Goal: Task Accomplishment & Management: Use online tool/utility

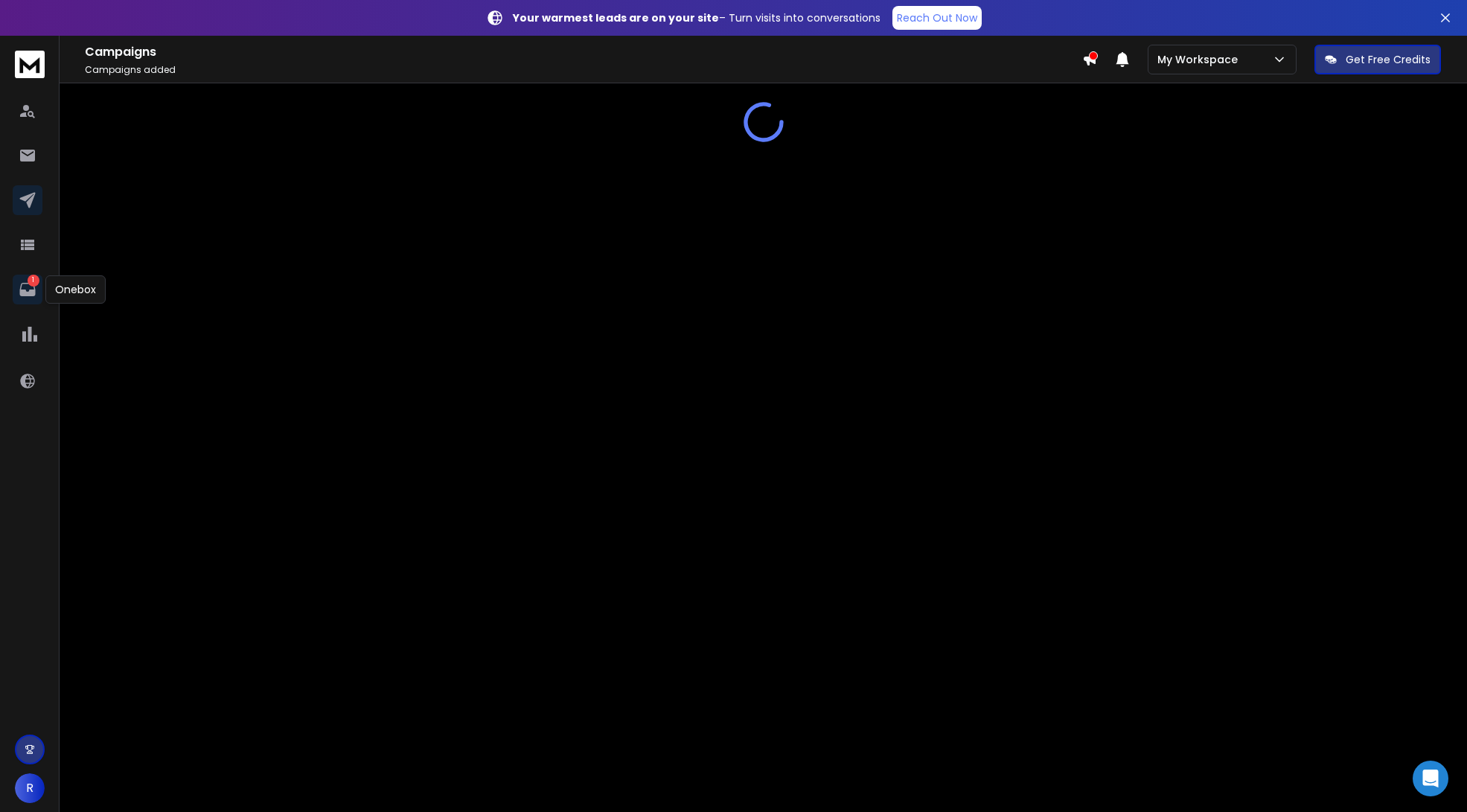
click at [30, 291] on icon at bounding box center [27, 290] width 15 height 14
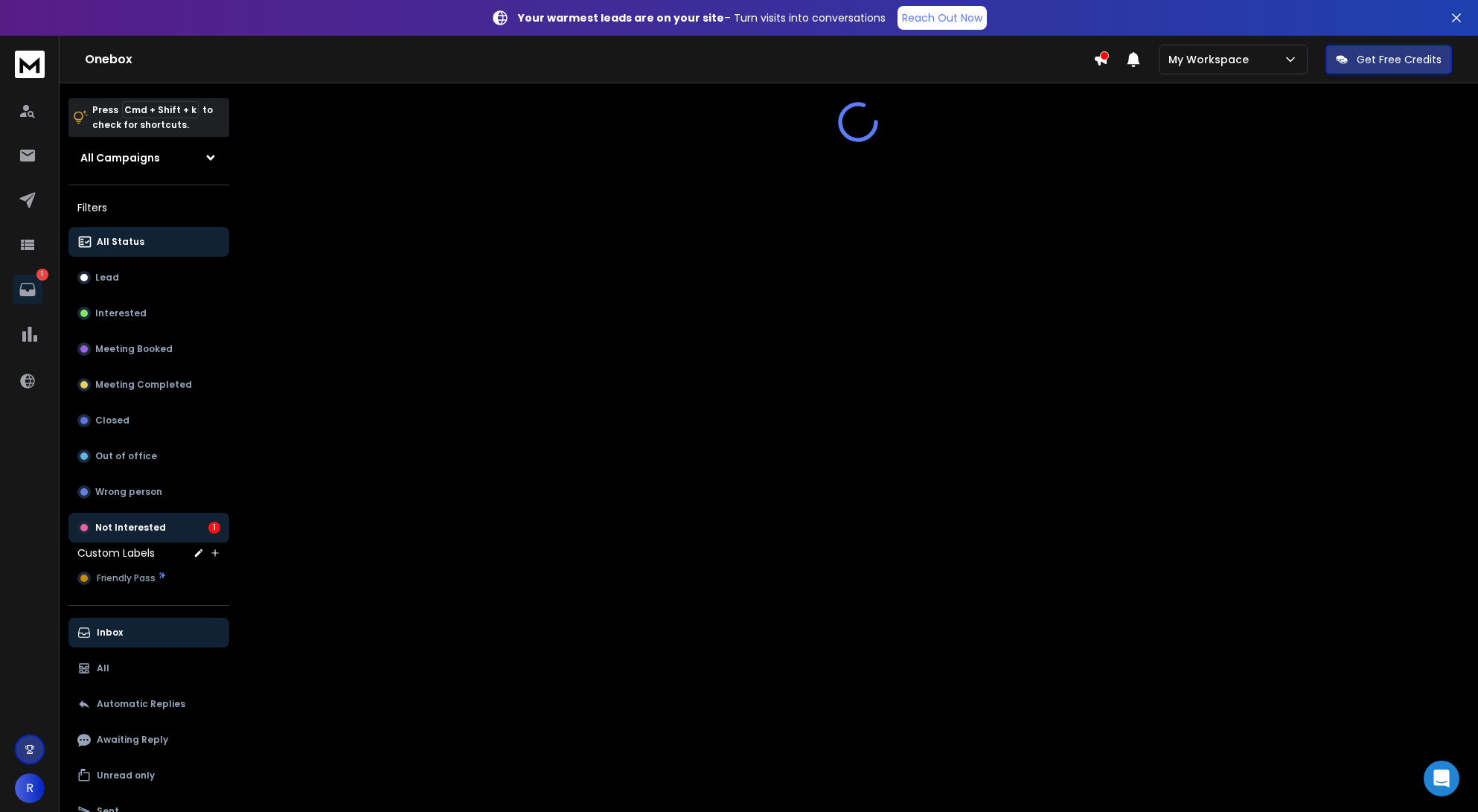
click at [170, 533] on button "Not Interested 1" at bounding box center [149, 527] width 161 height 30
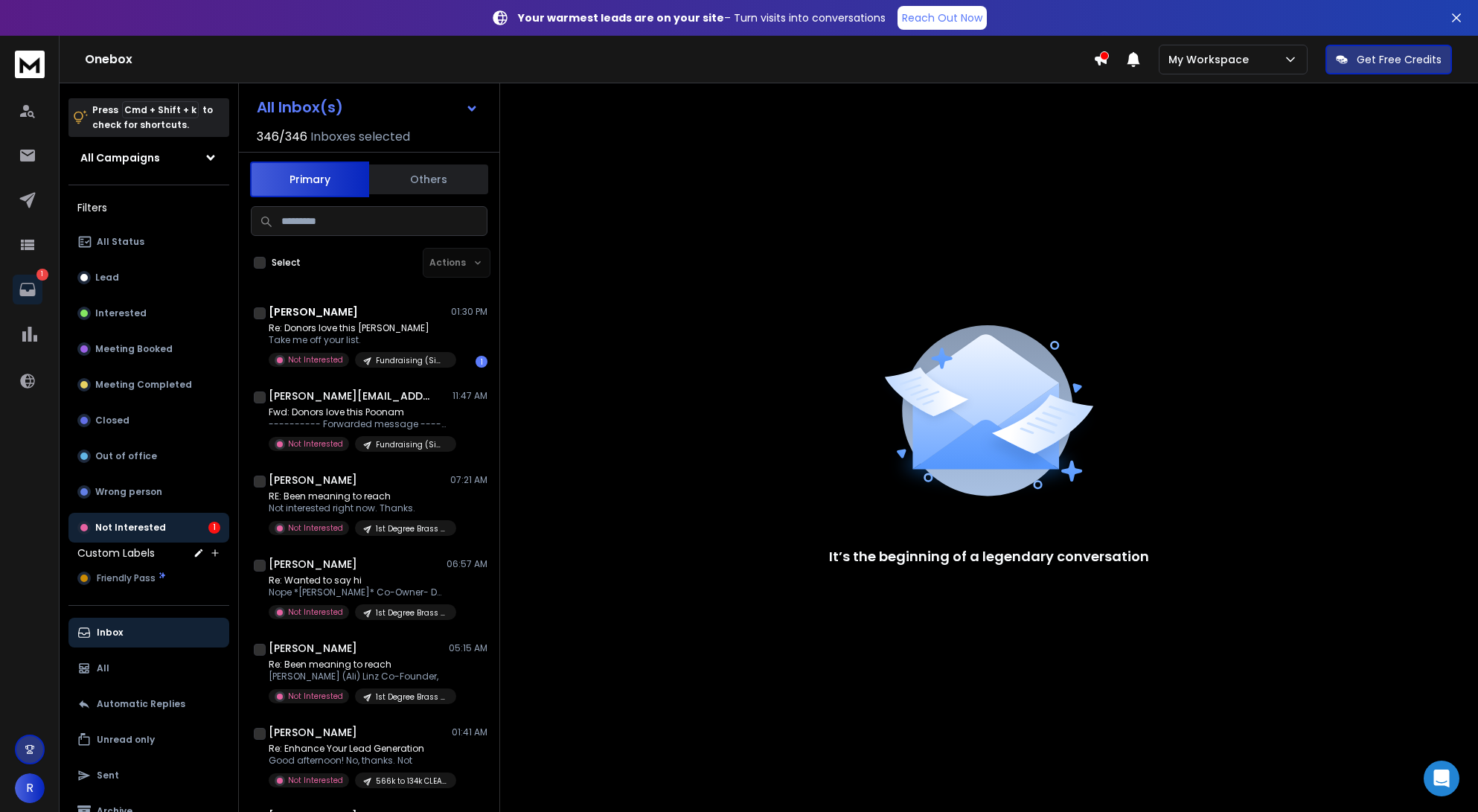
click at [163, 521] on button "Not Interested 1" at bounding box center [149, 527] width 161 height 30
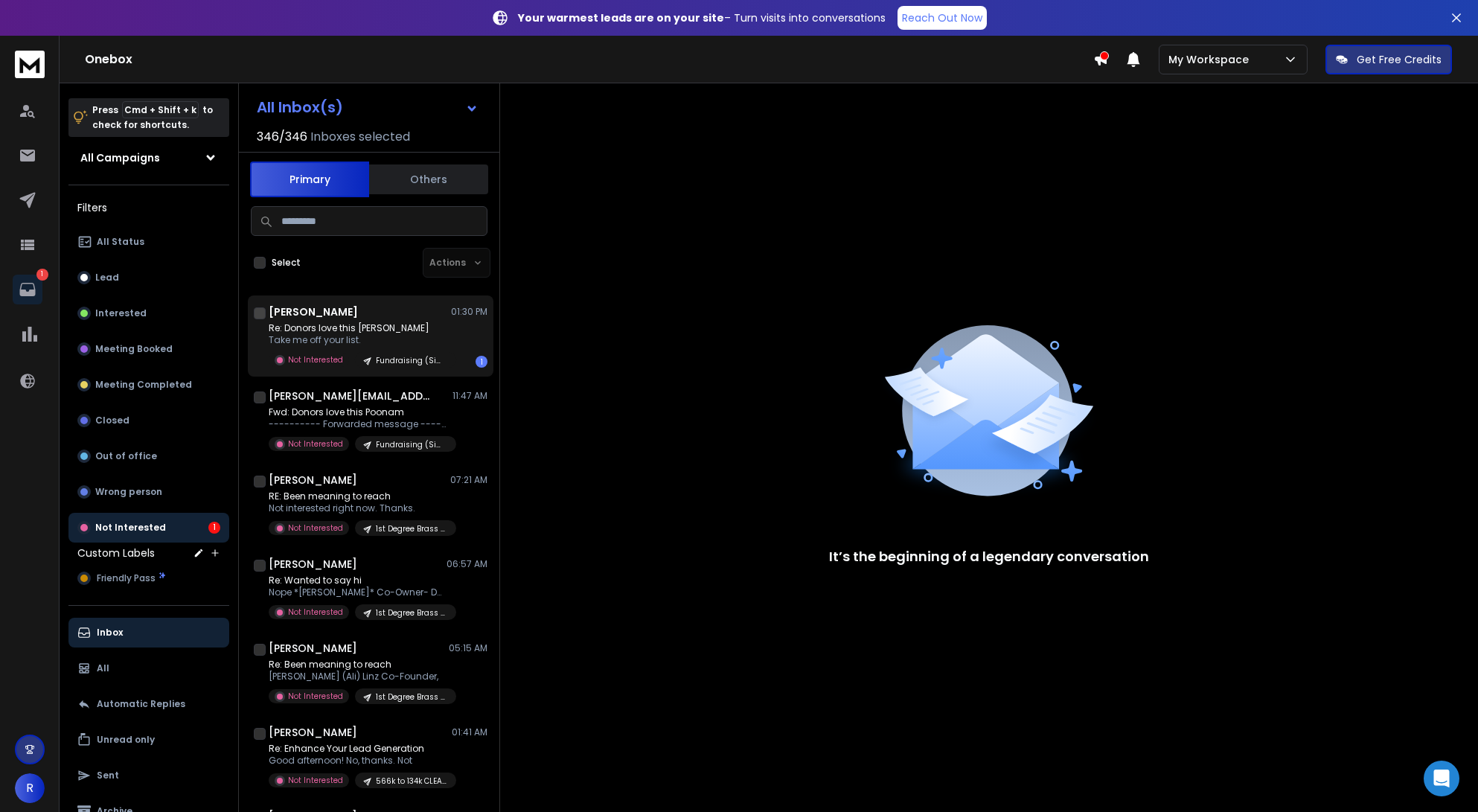
click at [361, 315] on div "[PERSON_NAME] 01:30 PM" at bounding box center [378, 311] width 219 height 15
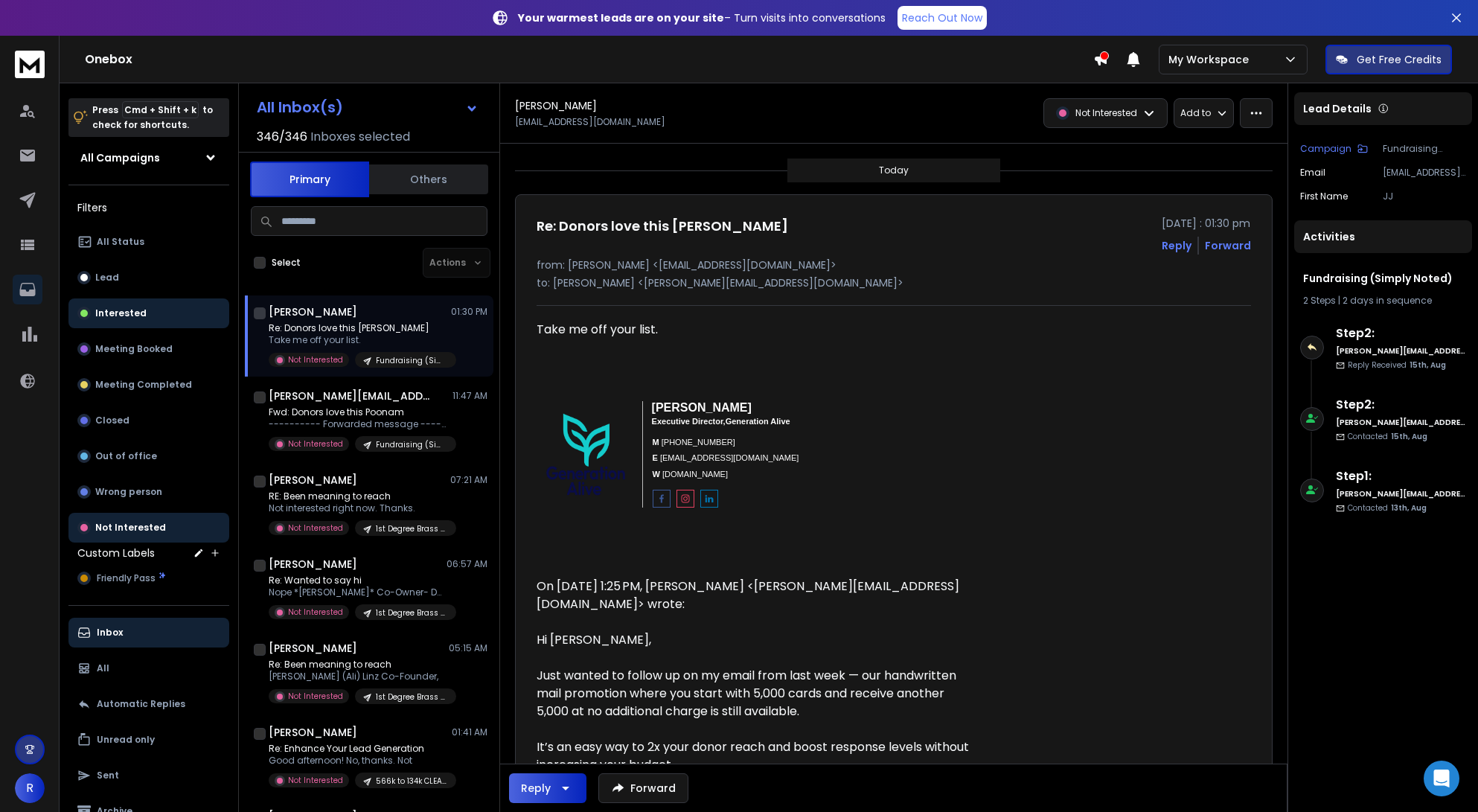
click at [153, 299] on button "Interested" at bounding box center [149, 313] width 161 height 30
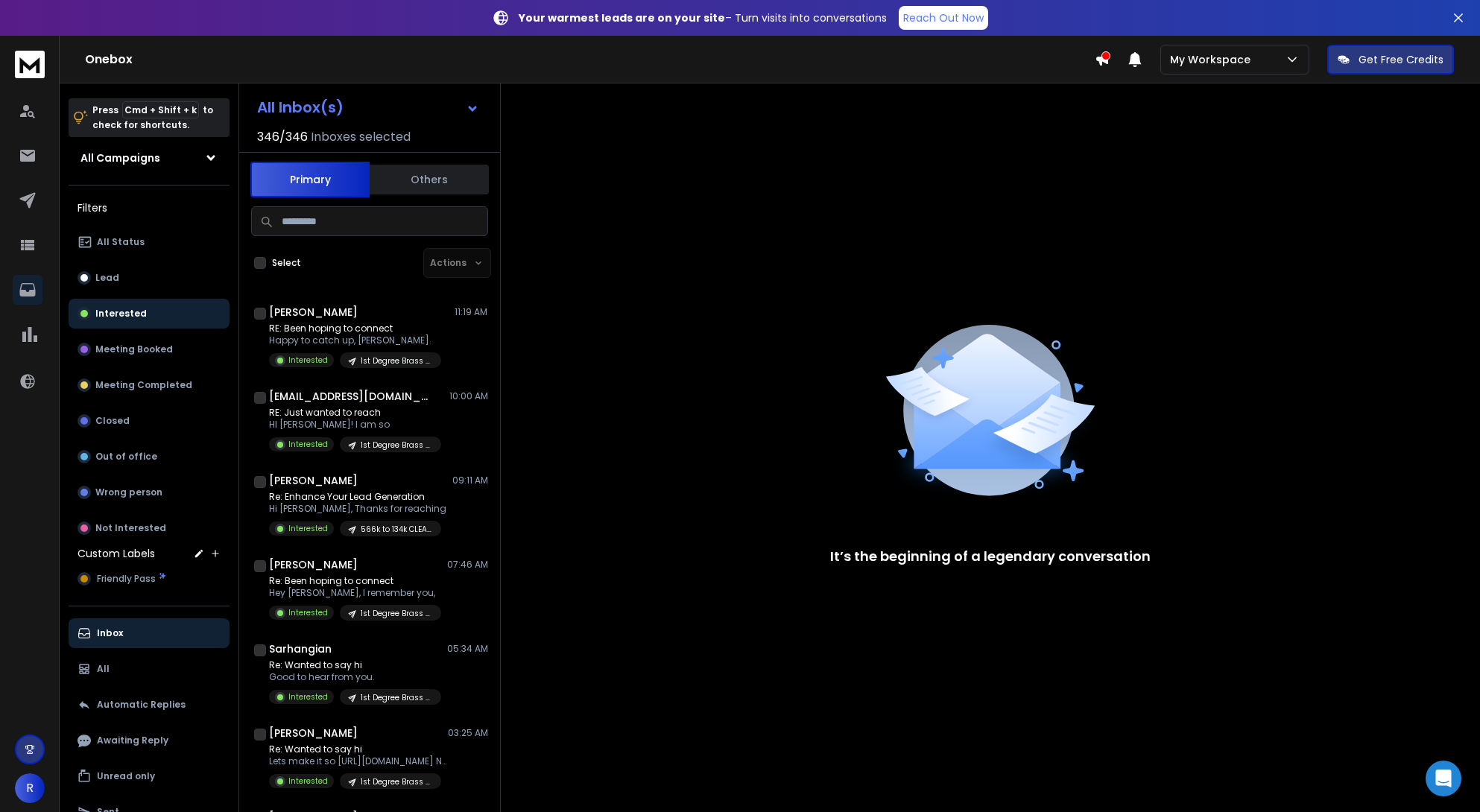
click at [323, 234] on input at bounding box center [369, 221] width 237 height 30
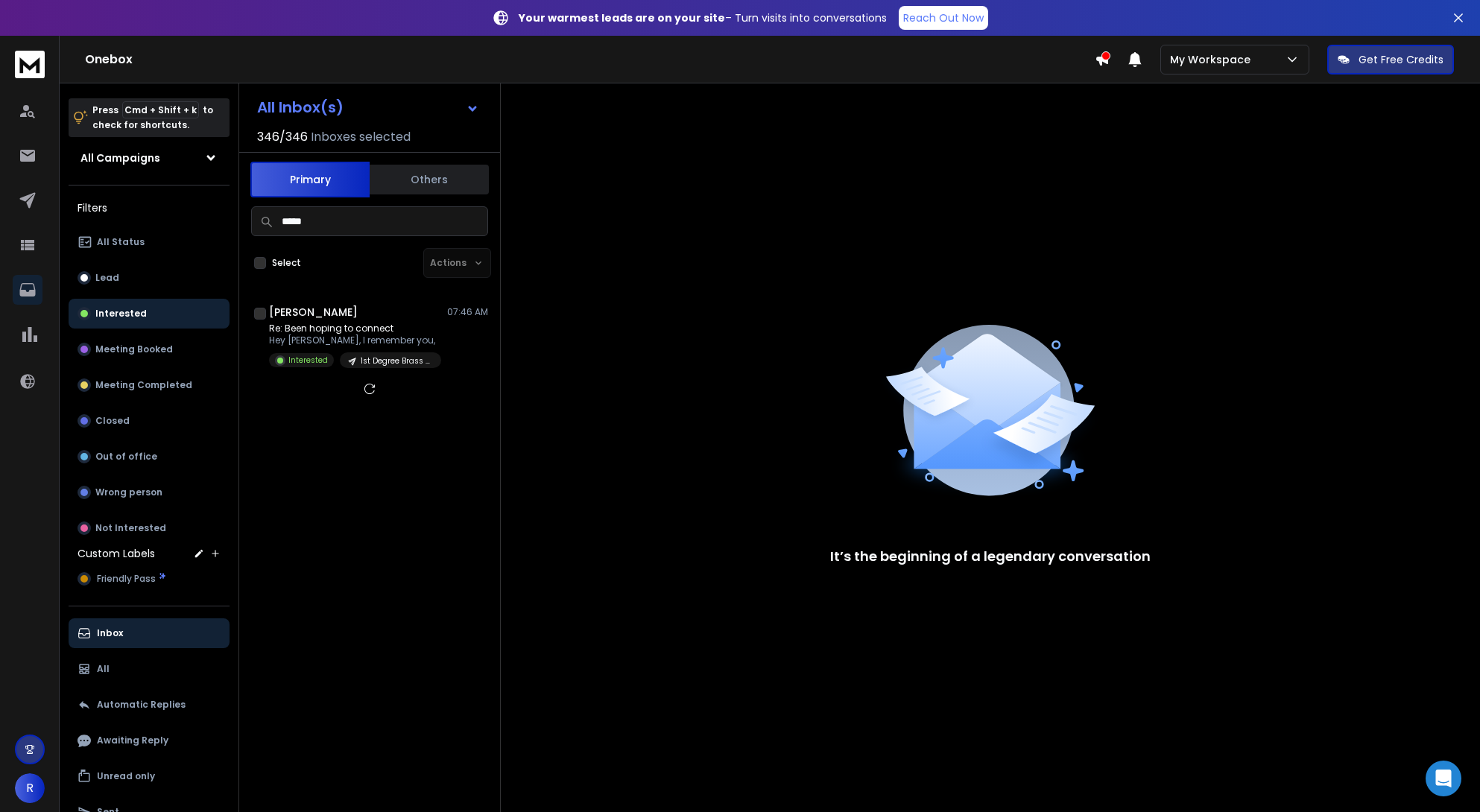
type input "*****"
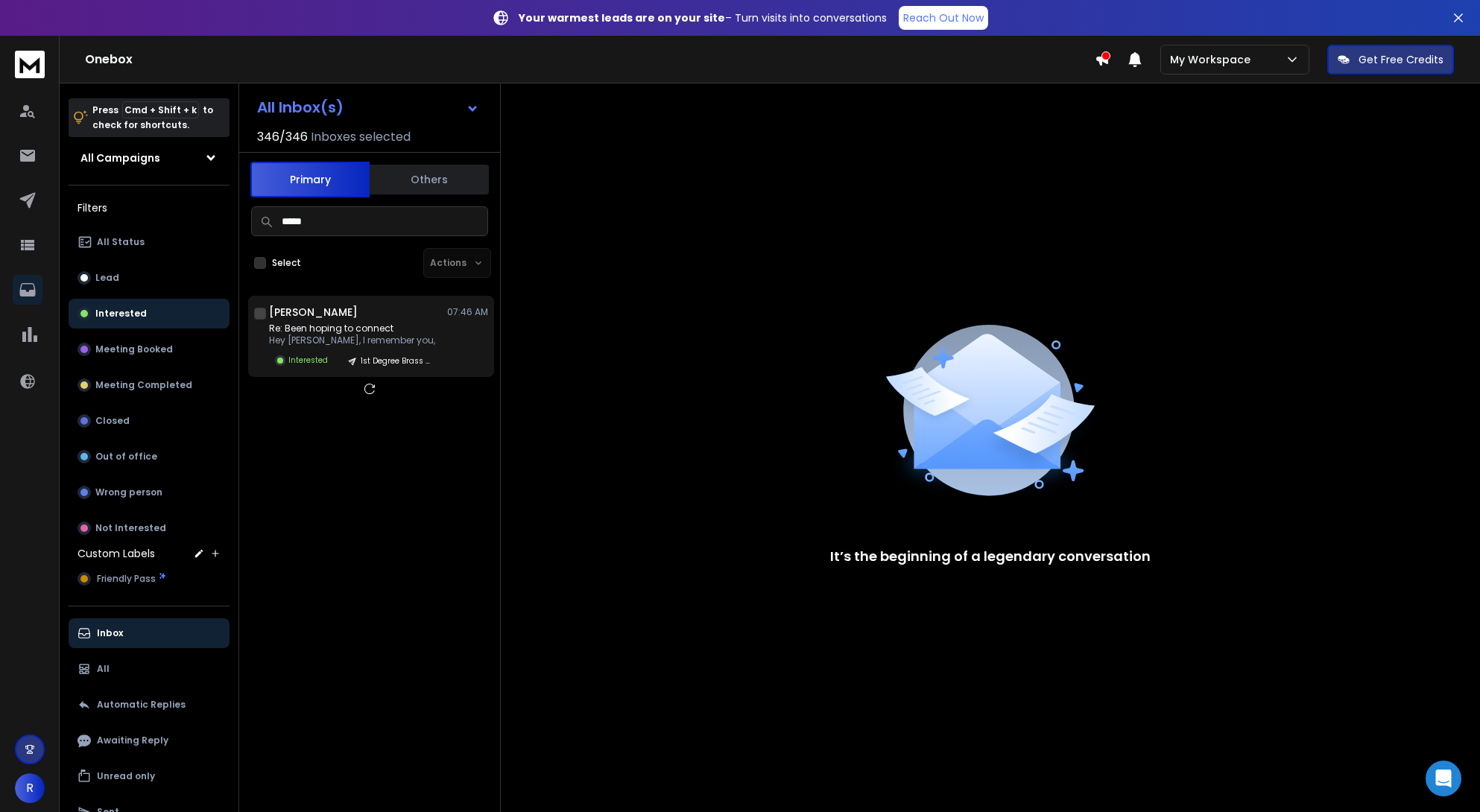
drag, startPoint x: 320, startPoint y: 246, endPoint x: 353, endPoint y: 311, distance: 72.9
click at [353, 310] on div "[PERSON_NAME] 07:46 AM" at bounding box center [378, 311] width 219 height 15
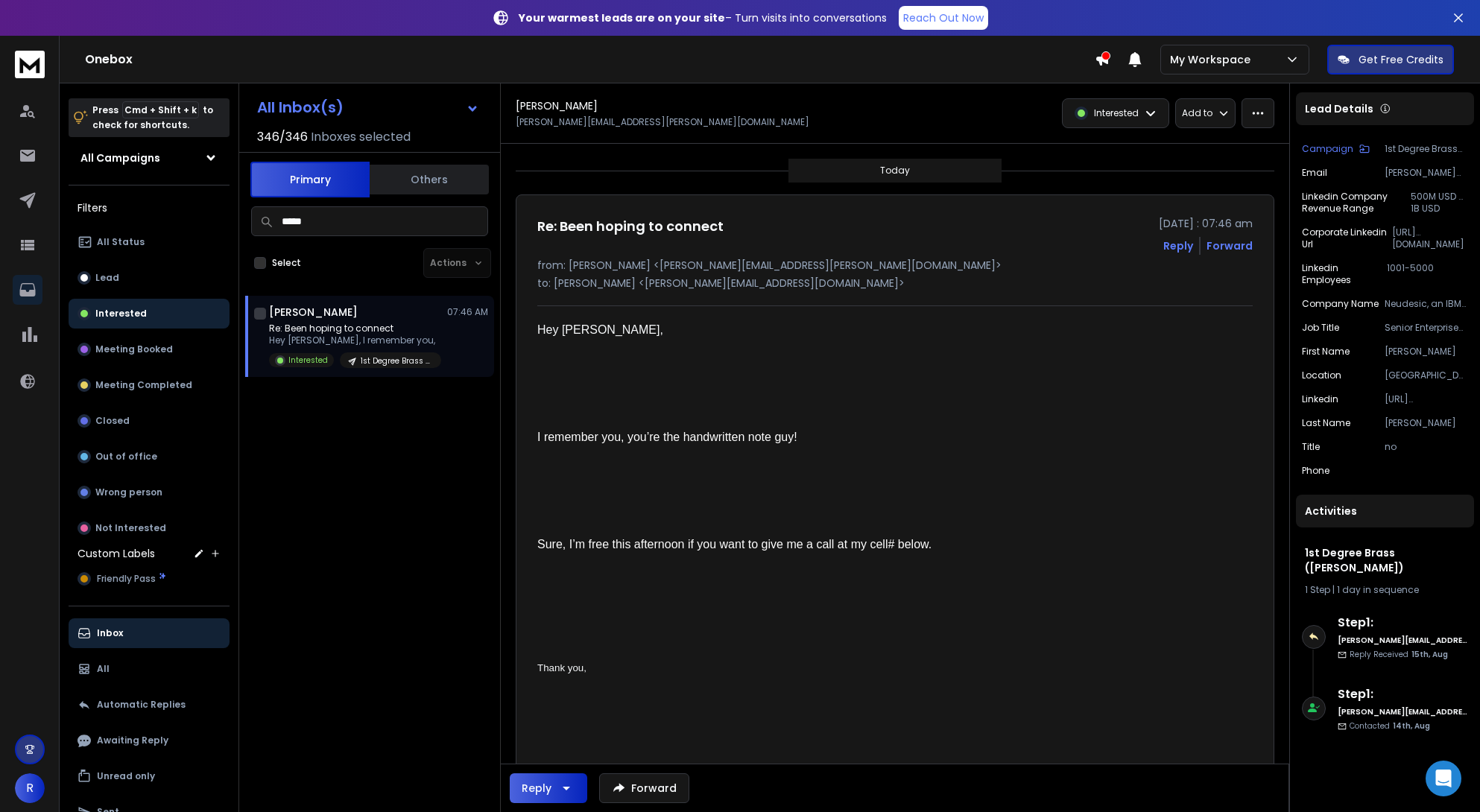
scroll to position [234, 0]
